Goal: Information Seeking & Learning: Check status

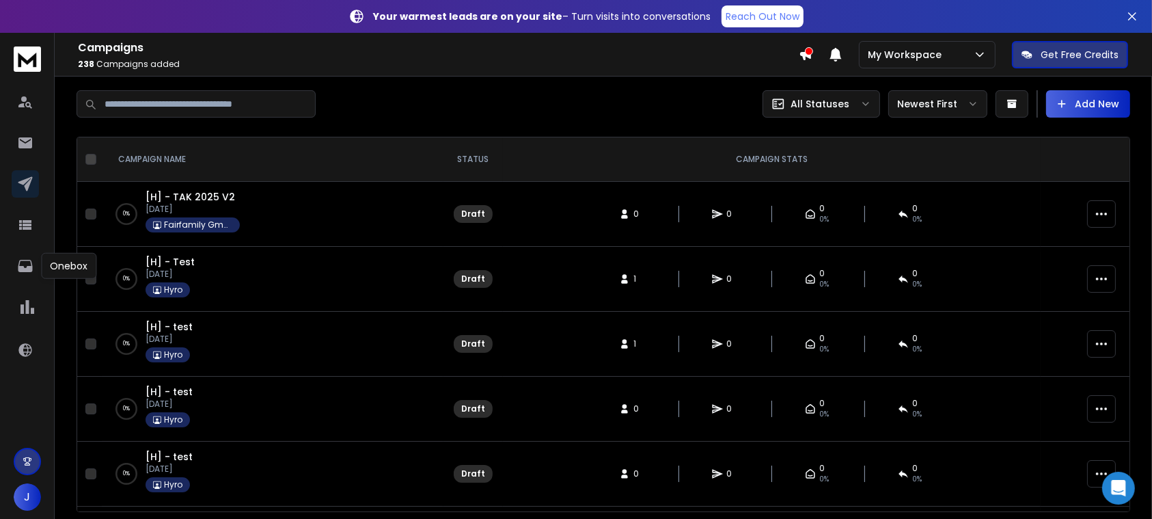
click at [31, 263] on icon at bounding box center [25, 266] width 14 height 12
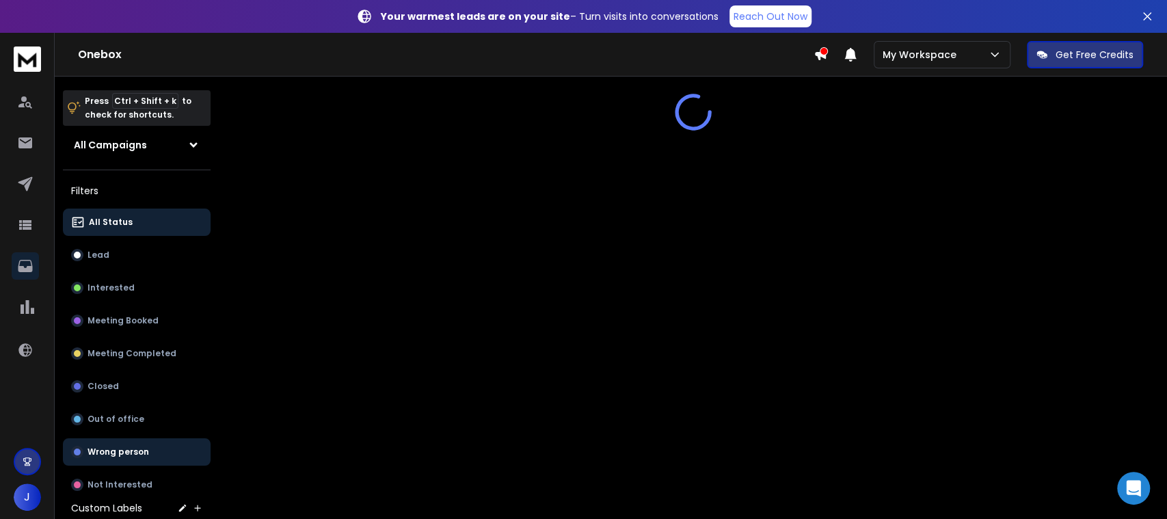
scroll to position [270, 0]
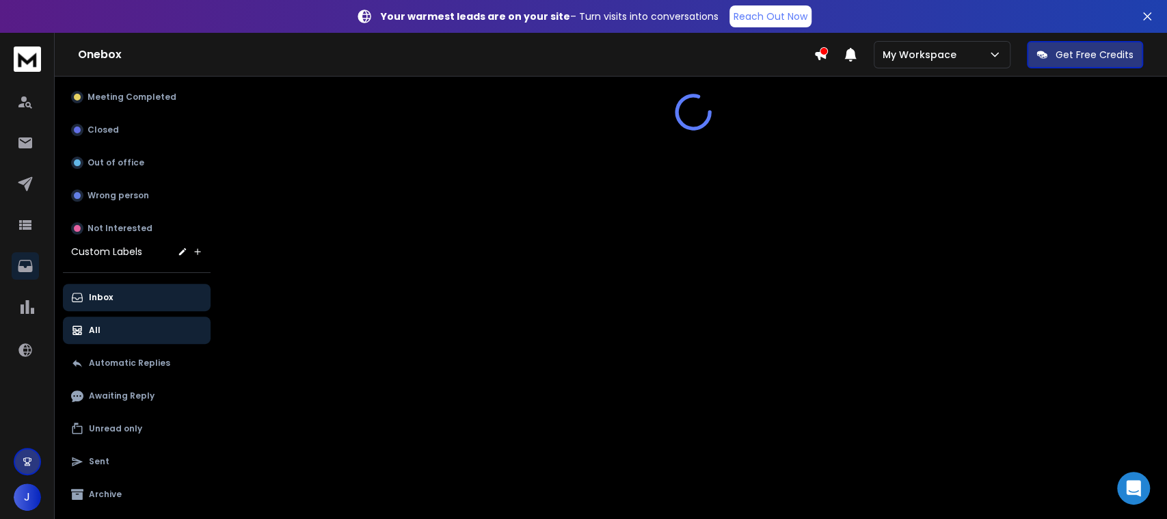
click at [135, 320] on div "Inbox All Automatic Replies Awaiting Reply Unread only Sent Archive" at bounding box center [137, 412] width 148 height 257
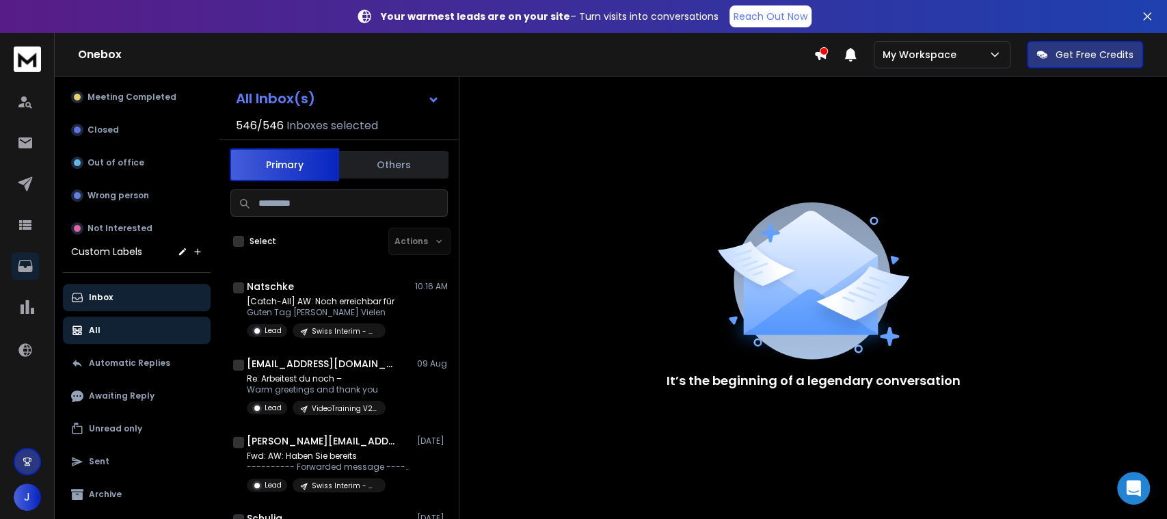
click at [141, 321] on button "All" at bounding box center [137, 329] width 148 height 27
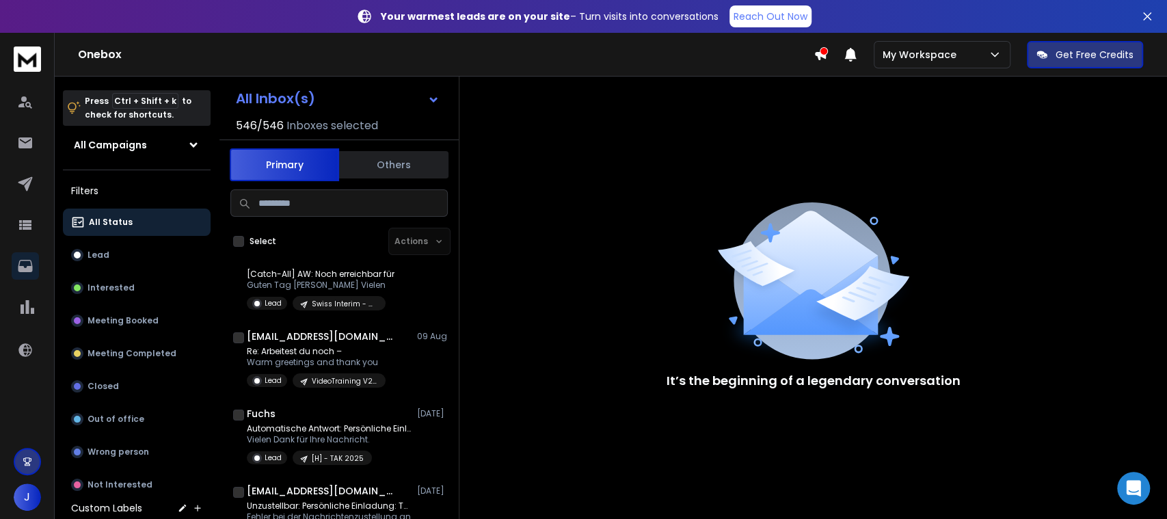
scroll to position [0, 0]
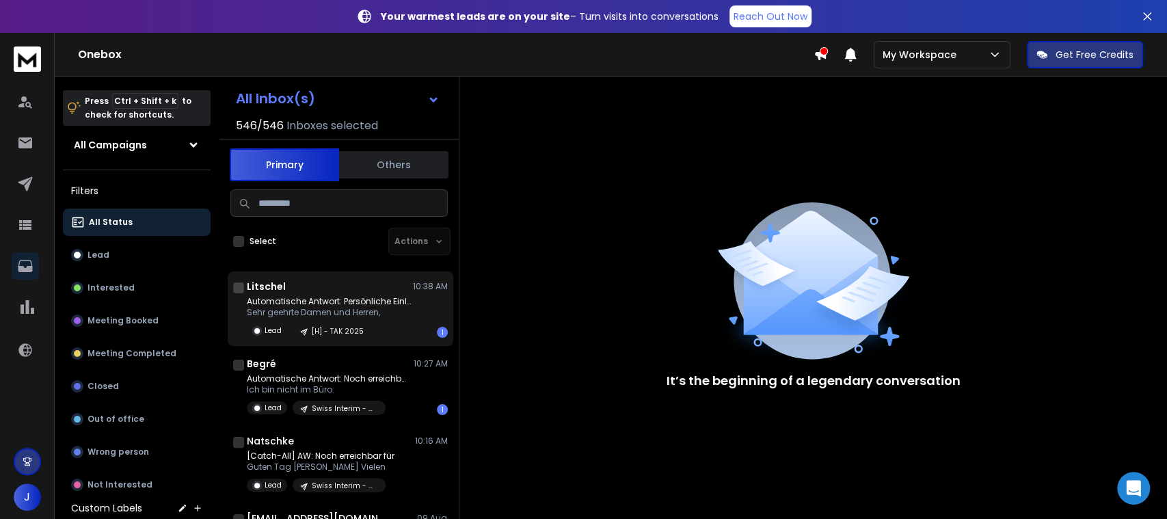
click at [407, 329] on div "Lead [H] - TAK 2025" at bounding box center [329, 330] width 164 height 14
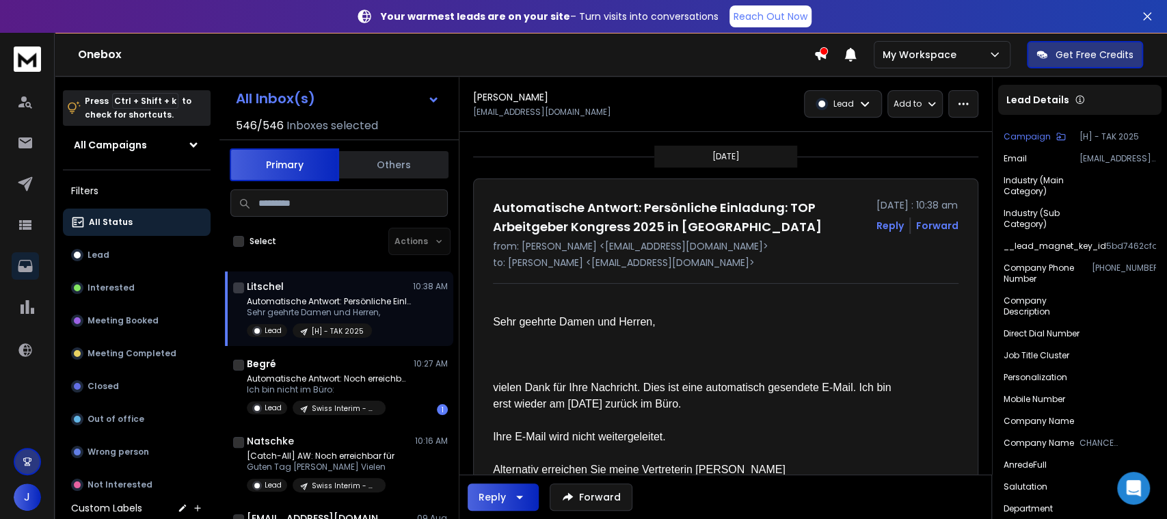
click at [630, 396] on p "vielen Dank für Ihre Nachricht. Dies ist eine automatisch gesendete E-Mail. Ich…" at bounding box center [692, 395] width 399 height 33
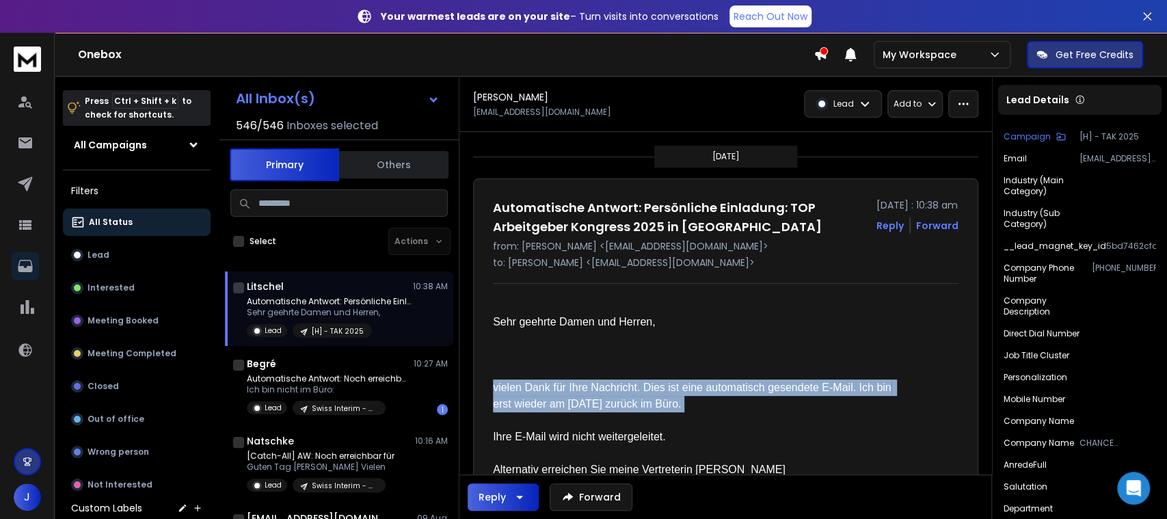
click at [630, 396] on p "vielen Dank für Ihre Nachricht. Dies ist eine automatisch gesendete E-Mail. Ich…" at bounding box center [692, 395] width 399 height 33
click at [837, 92] on div "Lead" at bounding box center [842, 104] width 77 height 26
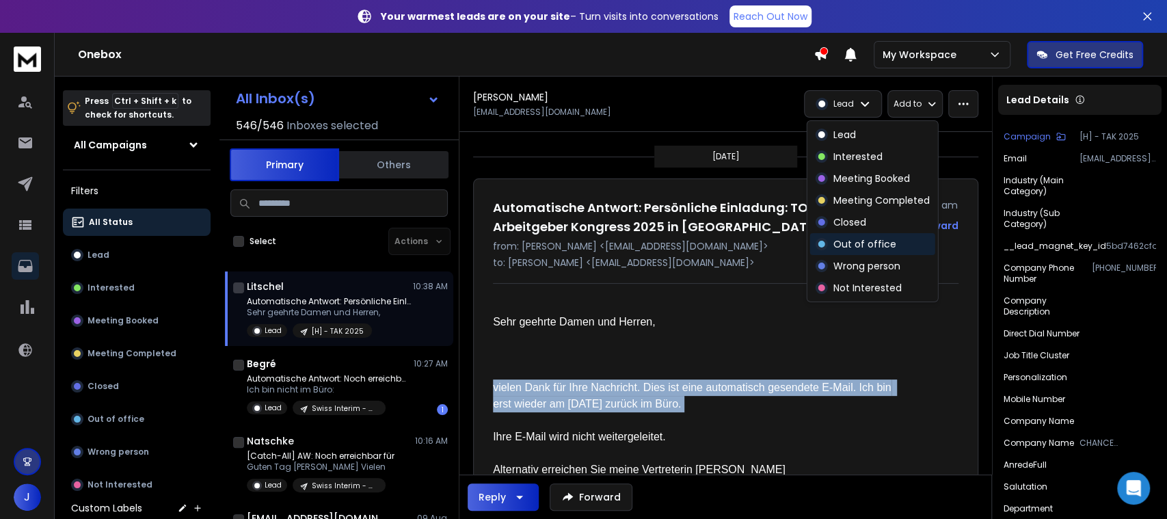
click at [856, 245] on p "Out of office" at bounding box center [864, 244] width 63 height 14
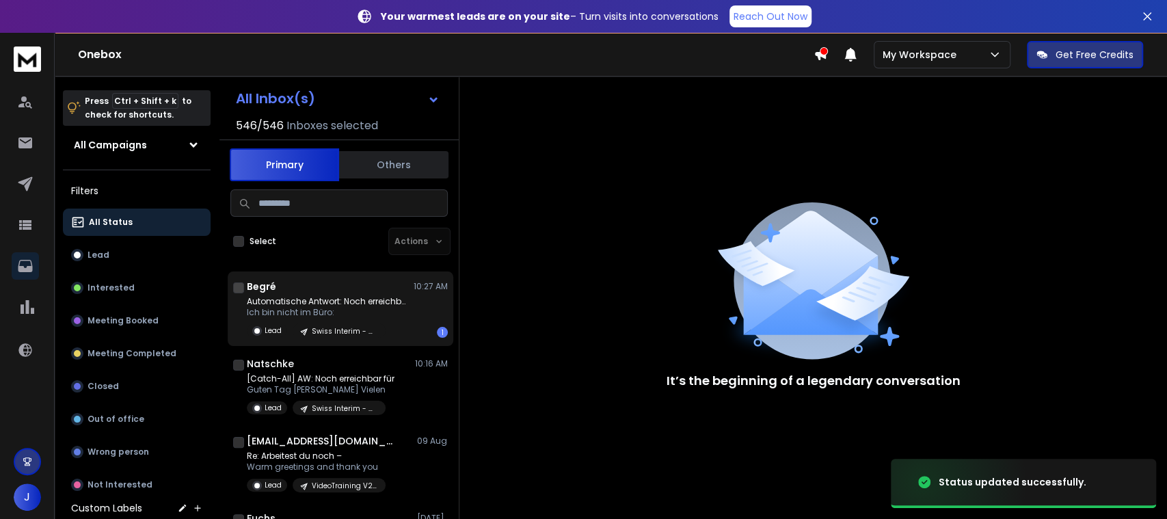
click at [403, 335] on div "Lead Swiss Interim - German" at bounding box center [329, 330] width 164 height 14
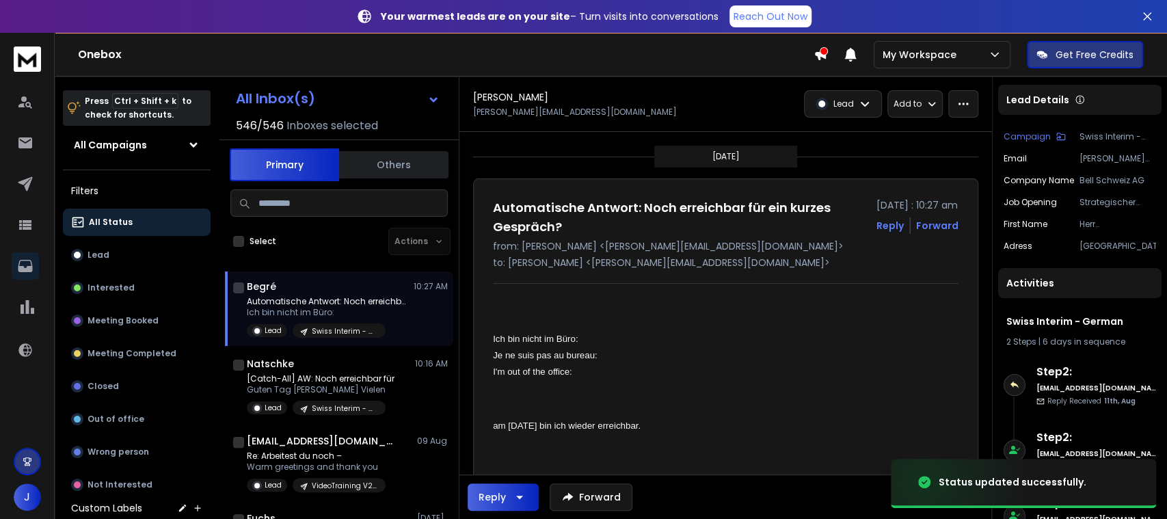
click at [865, 112] on div "Lead" at bounding box center [842, 104] width 77 height 26
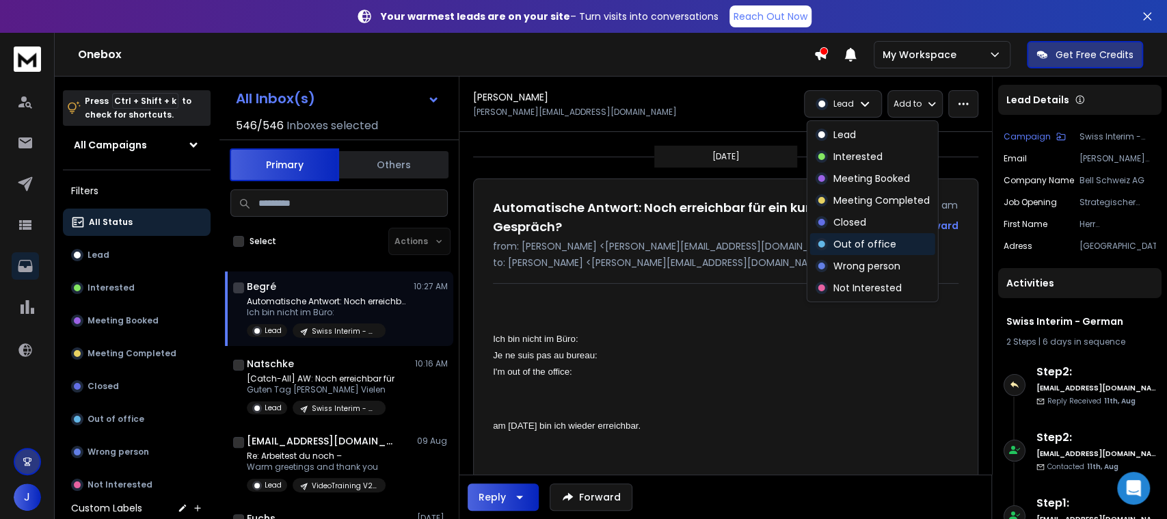
click at [850, 249] on p "Out of office" at bounding box center [864, 244] width 63 height 14
